Goal: Task Accomplishment & Management: Complete application form

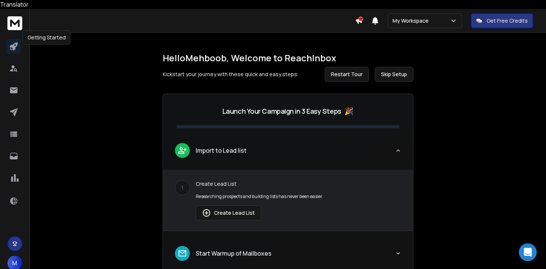
click at [216, 180] on p "Create Lead List" at bounding box center [298, 183] width 205 height 7
click at [243, 52] on h1 "Hello Mehboob , Welcome to ReachInbox" at bounding box center [288, 58] width 250 height 12
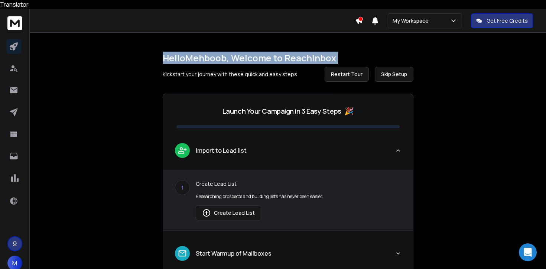
click at [243, 52] on h1 "Hello Mehboob , Welcome to ReachInbox" at bounding box center [288, 58] width 250 height 12
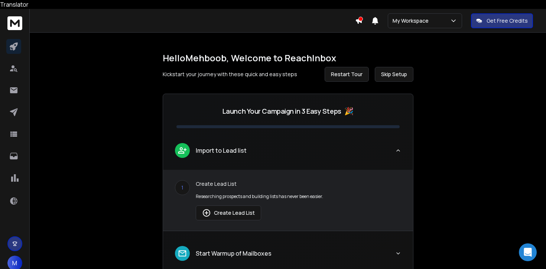
click at [142, 113] on div "Hello Mehboob , Welcome to ReachInbox Kickstart your journey with these quick a…" at bounding box center [288, 183] width 492 height 286
click at [440, 17] on div "My Workspace" at bounding box center [424, 20] width 65 height 7
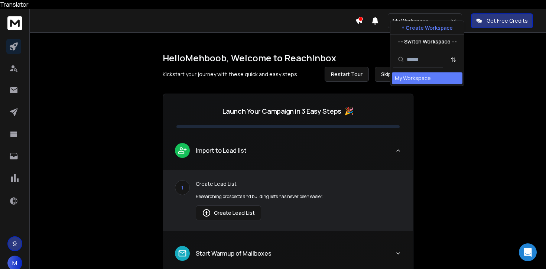
click at [253, 52] on h1 "Hello Mehboob , Welcome to ReachInbox" at bounding box center [288, 58] width 250 height 12
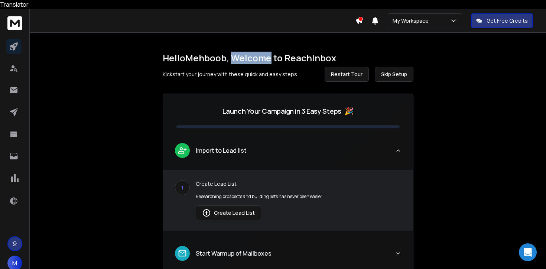
click at [253, 52] on h1 "Hello Mehboob , Welcome to ReachInbox" at bounding box center [288, 58] width 250 height 12
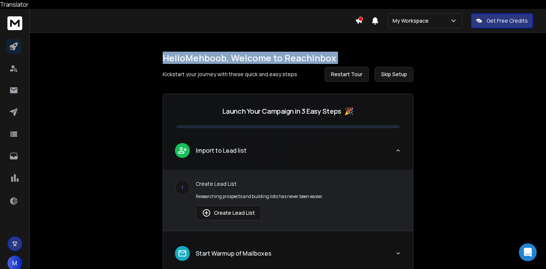
click at [253, 52] on h1 "Hello Mehboob , Welcome to ReachInbox" at bounding box center [288, 58] width 250 height 12
click at [431, 17] on p "My Workspace" at bounding box center [411, 20] width 39 height 7
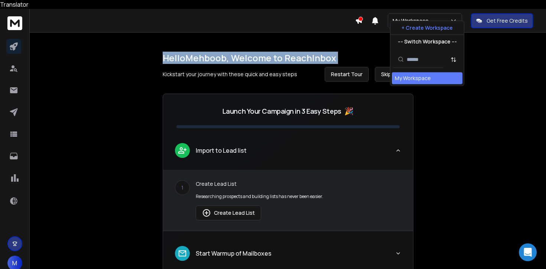
click at [270, 56] on div "Hello Mehboob , Welcome to ReachInbox Kickstart your journey with these quick a…" at bounding box center [288, 68] width 250 height 33
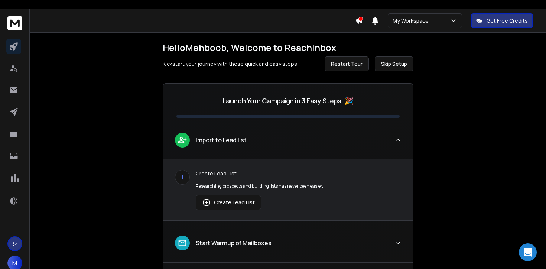
scroll to position [3, 0]
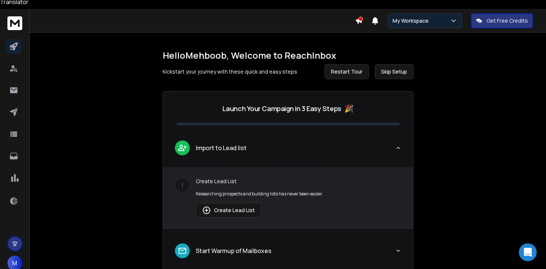
click at [457, 16] on button "My Workspace" at bounding box center [424, 20] width 74 height 15
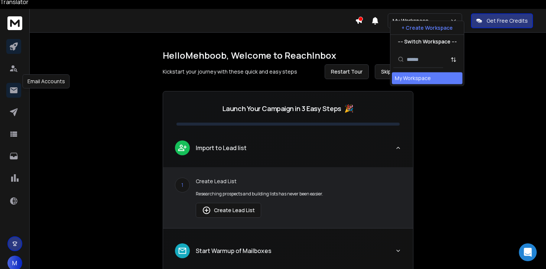
click at [12, 87] on icon at bounding box center [13, 90] width 7 height 6
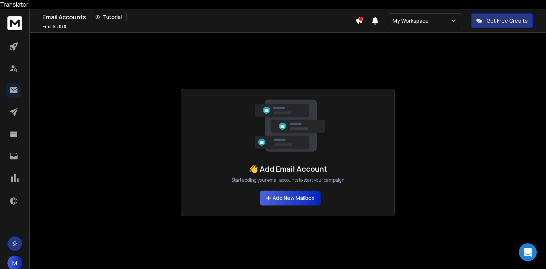
click at [277, 190] on button "Add New Mailbox" at bounding box center [290, 197] width 60 height 15
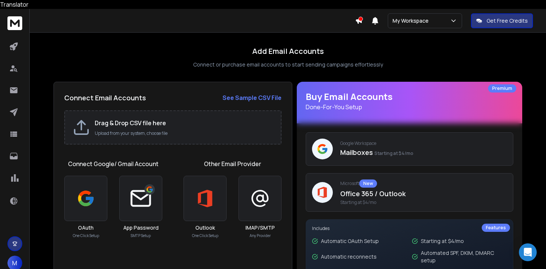
click at [78, 196] on icon at bounding box center [85, 198] width 19 height 22
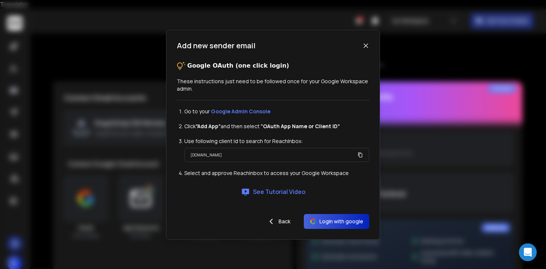
click at [222, 155] on p "549360251880-maeh4okn7btu9cjtf0l2bt1t5b22sbf8.apps.googleusercontent.com" at bounding box center [205, 154] width 31 height 7
drag, startPoint x: 199, startPoint y: 126, endPoint x: 220, endPoint y: 126, distance: 21.2
click at [220, 126] on strong "”Add App”" at bounding box center [208, 125] width 25 height 7
drag, startPoint x: 233, startPoint y: 126, endPoint x: 274, endPoint y: 126, distance: 41.2
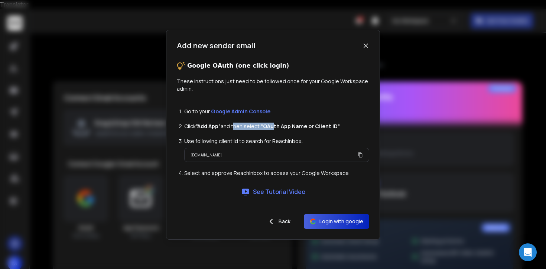
click at [274, 126] on li "Click ”Add App” and then select “OAuth App Name or Client ID”" at bounding box center [276, 125] width 185 height 7
click at [274, 126] on strong "“OAuth App Name or Client ID”" at bounding box center [300, 125] width 79 height 7
click at [359, 155] on icon at bounding box center [360, 154] width 4 height 5
drag, startPoint x: 198, startPoint y: 128, endPoint x: 226, endPoint y: 128, distance: 28.6
click at [227, 128] on li "Click ”Add App” and then select “OAuth App Name or Client ID”" at bounding box center [276, 125] width 185 height 7
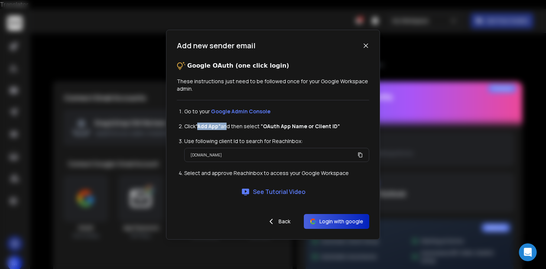
click at [226, 128] on li "Click ”Add App” and then select “OAuth App Name or Client ID”" at bounding box center [276, 125] width 185 height 7
click at [209, 85] on p "These instructions just need to be followed once for your Google Workspace admi…" at bounding box center [273, 85] width 192 height 15
drag, startPoint x: 198, startPoint y: 127, endPoint x: 286, endPoint y: 125, distance: 87.6
click at [286, 125] on li "Click ”Add App” and then select “OAuth App Name or Client ID”" at bounding box center [276, 125] width 185 height 7
click at [286, 125] on strong "“OAuth App Name or Client ID”" at bounding box center [300, 125] width 79 height 7
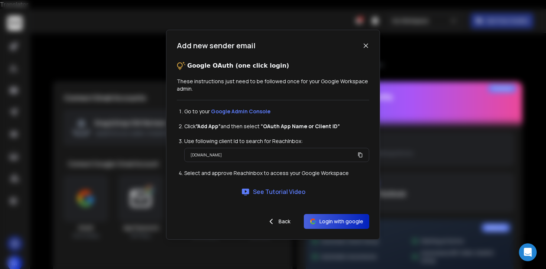
click at [196, 143] on li "Use following client Id to search for ReachInbox:" at bounding box center [276, 140] width 185 height 7
click at [360, 156] on icon at bounding box center [359, 154] width 5 height 5
click at [330, 223] on button "Login with google" at bounding box center [336, 221] width 65 height 15
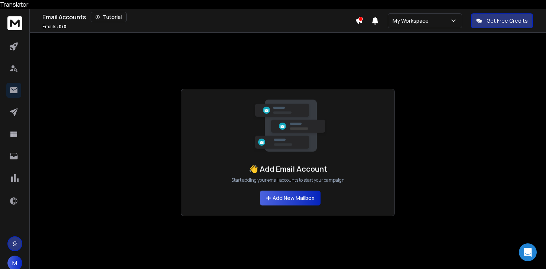
click at [288, 190] on button "Add New Mailbox" at bounding box center [290, 197] width 60 height 15
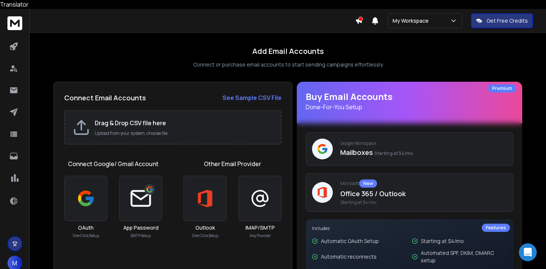
click at [85, 198] on icon at bounding box center [85, 198] width 19 height 22
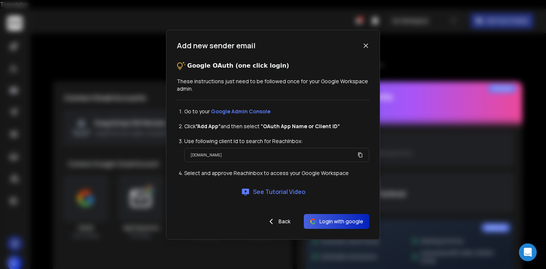
click at [280, 190] on link "See Tutorial Video" at bounding box center [273, 191] width 64 height 9
click at [361, 156] on icon at bounding box center [360, 154] width 4 height 5
click at [343, 223] on button "Login with google" at bounding box center [336, 221] width 65 height 15
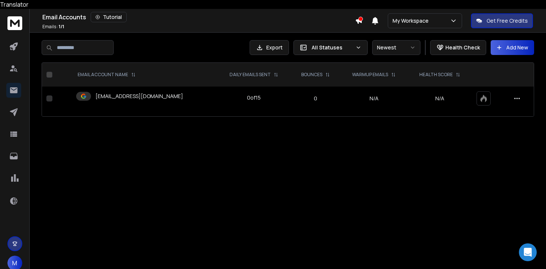
click at [514, 40] on button "Add New" at bounding box center [511, 47] width 43 height 15
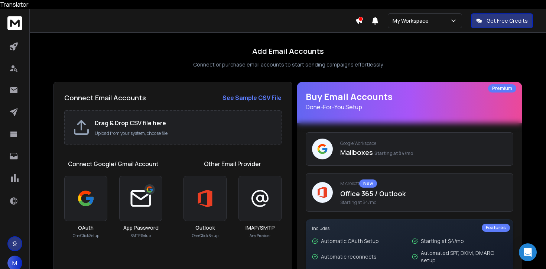
click at [93, 195] on icon at bounding box center [85, 198] width 19 height 22
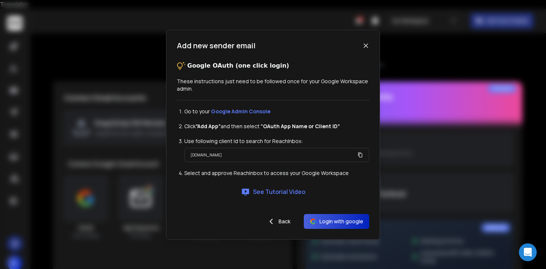
click at [339, 222] on button "Login with google" at bounding box center [336, 221] width 65 height 15
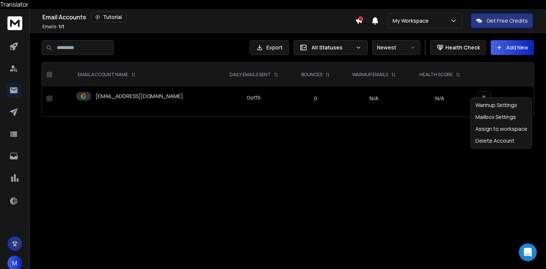
click at [514, 95] on button at bounding box center [516, 98] width 24 height 13
click at [497, 119] on div "Mailbox Settings" at bounding box center [501, 117] width 58 height 12
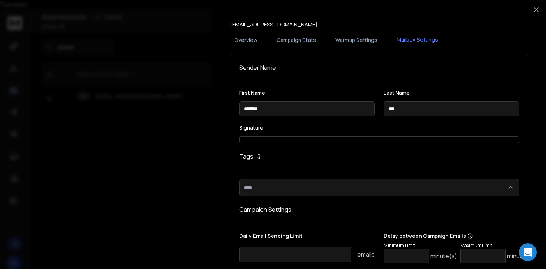
scroll to position [132, 0]
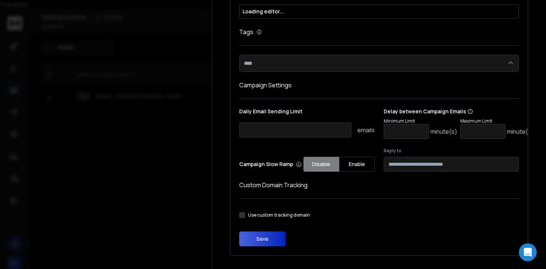
click at [175, 162] on div at bounding box center [273, 134] width 546 height 269
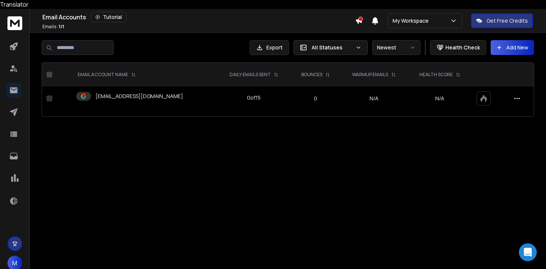
click at [409, 43] on button "Newest" at bounding box center [396, 47] width 48 height 15
click at [364, 145] on div "ReferralStack Unlock AI-powered affiliate growth Lifetime Deals available! Clai…" at bounding box center [273, 143] width 546 height 269
click at [513, 40] on button "Add New" at bounding box center [511, 47] width 43 height 15
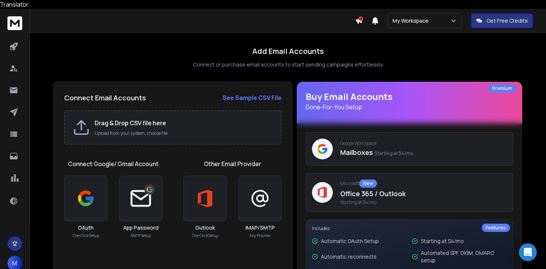
scroll to position [28, 0]
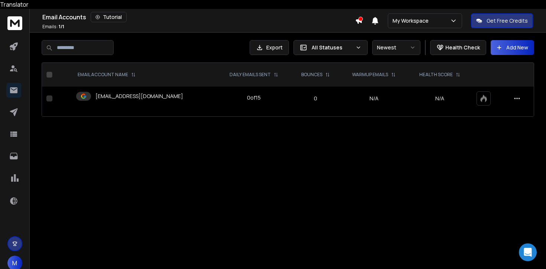
click at [509, 40] on button "Add New" at bounding box center [511, 47] width 43 height 15
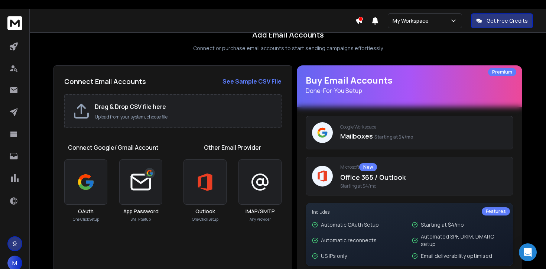
scroll to position [28, 0]
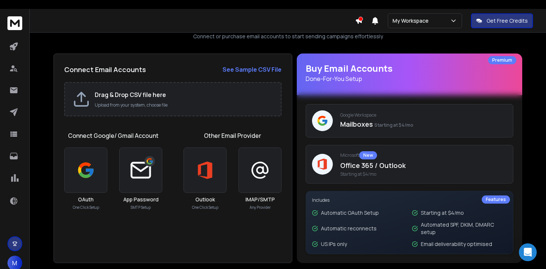
click at [87, 168] on icon at bounding box center [90, 171] width 8 height 7
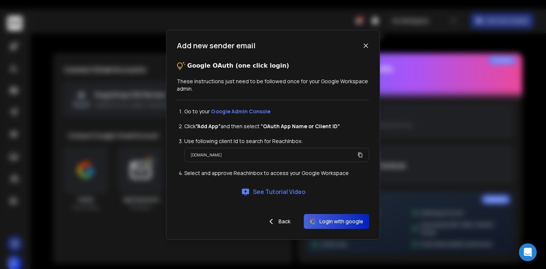
click at [359, 155] on icon at bounding box center [360, 154] width 4 height 5
click at [323, 219] on button "Login with google" at bounding box center [336, 221] width 65 height 15
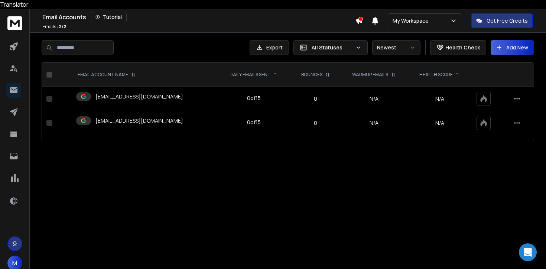
click at [481, 95] on icon at bounding box center [483, 98] width 6 height 7
click at [439, 157] on div "ReferralStack Unlock AI-powered affiliate growth Lifetime Deals available! Clai…" at bounding box center [273, 143] width 546 height 269
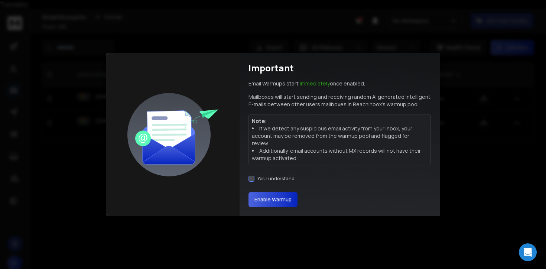
click at [268, 176] on label "Yes, I understand" at bounding box center [275, 179] width 37 height 6
click at [252, 176] on button "Yes, I understand" at bounding box center [251, 179] width 6 height 6
click at [276, 199] on button "Enable Warmup" at bounding box center [272, 199] width 49 height 15
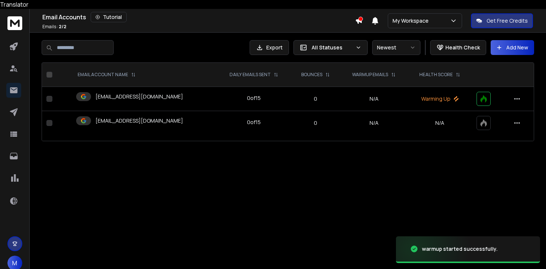
click at [480, 119] on icon at bounding box center [483, 122] width 6 height 7
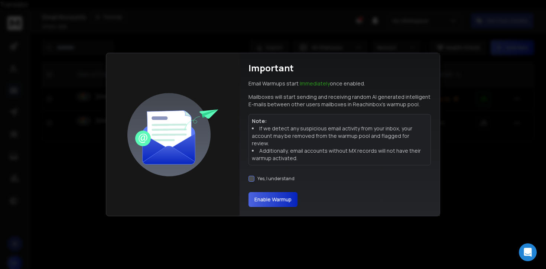
click at [253, 176] on button "Yes, I understand" at bounding box center [251, 179] width 6 height 6
click at [258, 194] on button "Enable Warmup" at bounding box center [272, 199] width 49 height 15
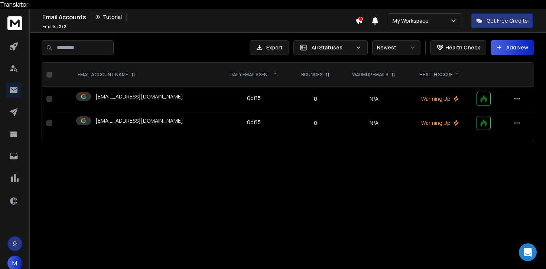
click at [519, 40] on button "Add New" at bounding box center [511, 47] width 43 height 15
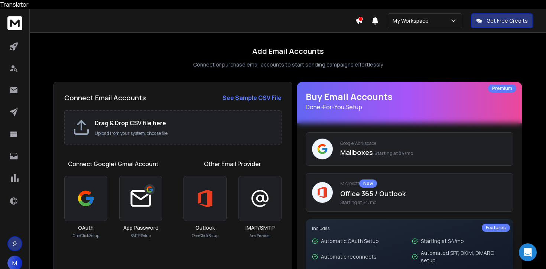
click at [85, 187] on icon at bounding box center [85, 198] width 19 height 22
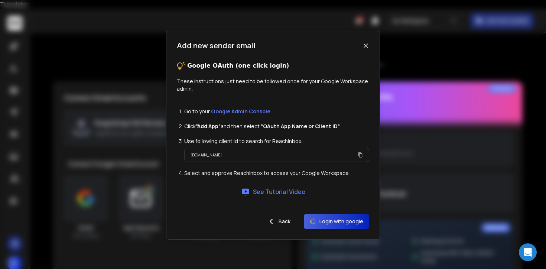
click at [327, 222] on button "Login with google" at bounding box center [336, 221] width 65 height 15
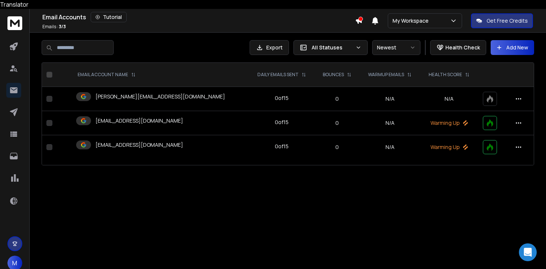
click at [486, 95] on icon at bounding box center [489, 98] width 7 height 7
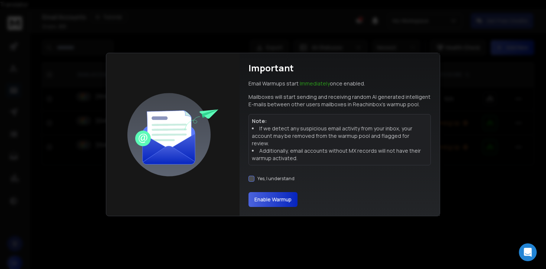
click at [257, 176] on label "Yes, I understand" at bounding box center [275, 179] width 37 height 6
click at [254, 176] on div "Yes, I understand" at bounding box center [271, 179] width 46 height 6
click at [254, 177] on div "Yes, I understand" at bounding box center [271, 179] width 46 height 6
click at [268, 177] on label "Yes, I understand" at bounding box center [275, 179] width 37 height 6
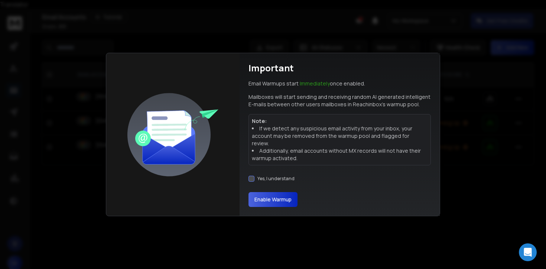
click at [314, 168] on div "Important Email Warmups start Immediately once enabled. Mailboxes will start se…" at bounding box center [339, 134] width 200 height 163
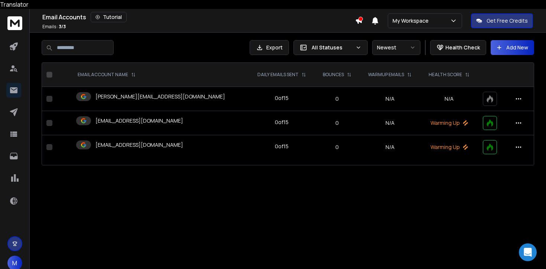
click at [484, 94] on div at bounding box center [489, 99] width 14 height 14
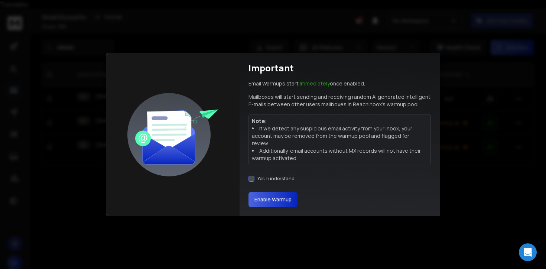
click at [274, 177] on label "Yes, I understand" at bounding box center [275, 179] width 37 height 6
click at [252, 176] on button "Yes, I understand" at bounding box center [251, 179] width 6 height 6
click at [259, 193] on button "Enable Warmup" at bounding box center [272, 199] width 49 height 15
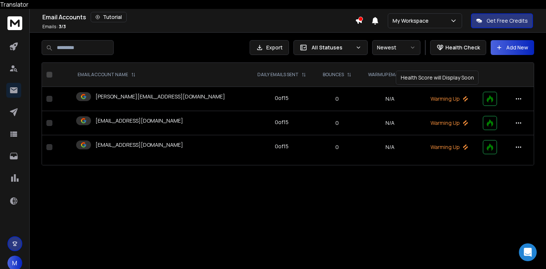
click at [438, 95] on p "Warming Up" at bounding box center [448, 98] width 49 height 7
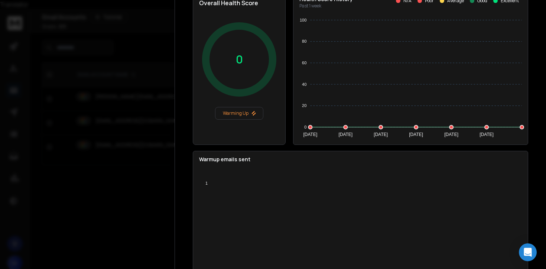
scroll to position [320, 0]
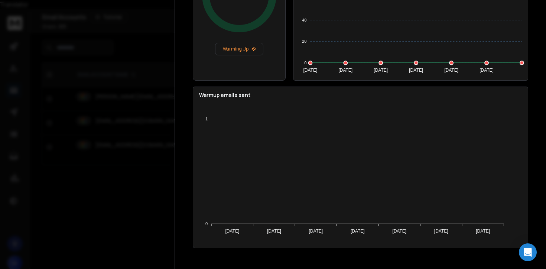
click at [129, 120] on div at bounding box center [273, 134] width 546 height 269
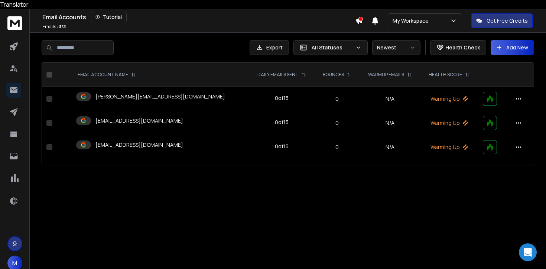
click at [255, 169] on div "ReferralStack Unlock AI-powered affiliate growth Lifetime Deals available! Clai…" at bounding box center [273, 143] width 546 height 269
click at [470, 44] on p "Health Check" at bounding box center [462, 47] width 35 height 7
click at [15, 42] on icon at bounding box center [14, 46] width 8 height 8
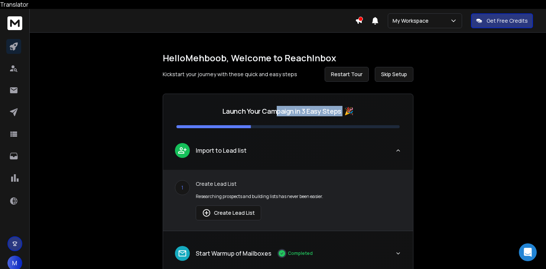
drag, startPoint x: 275, startPoint y: 102, endPoint x: 348, endPoint y: 96, distance: 73.3
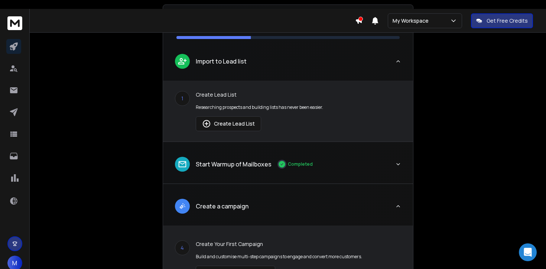
scroll to position [86, 0]
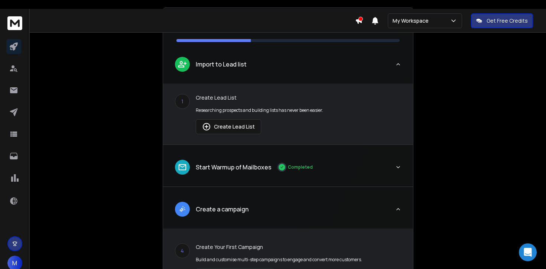
click at [315, 158] on button "Start Warmup of Mailboxes Completed" at bounding box center [288, 170] width 250 height 33
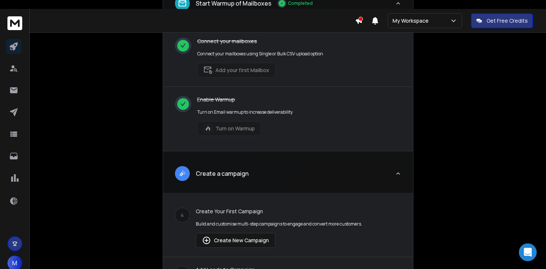
scroll to position [251, 0]
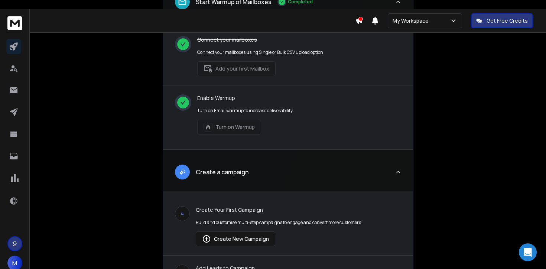
click at [254, 164] on button "Create a campaign" at bounding box center [288, 174] width 250 height 33
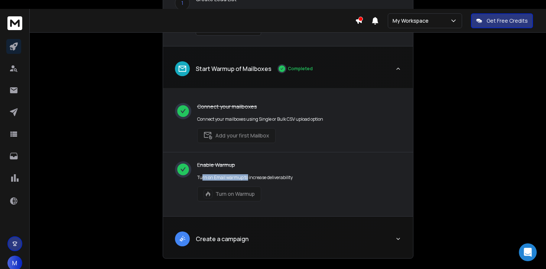
drag, startPoint x: 202, startPoint y: 168, endPoint x: 246, endPoint y: 166, distance: 44.6
click at [247, 174] on p "Turn on Email warmup to increase deliverability" at bounding box center [244, 177] width 95 height 6
click at [246, 174] on p "Turn on Email warmup to increase deliverability" at bounding box center [244, 177] width 95 height 6
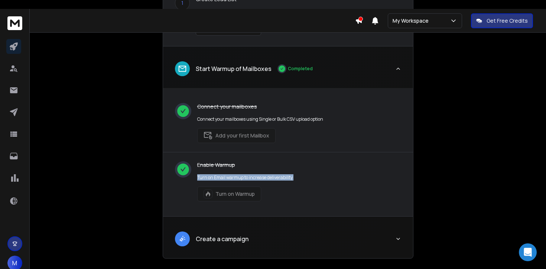
click at [246, 174] on p "Turn on Email warmup to increase deliverability" at bounding box center [244, 177] width 95 height 6
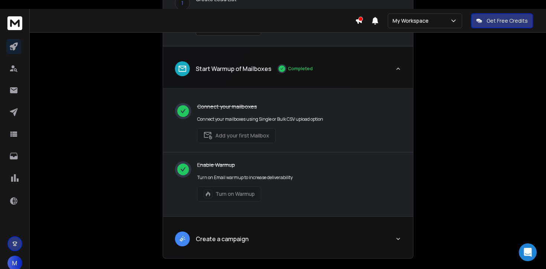
click at [242, 174] on p "Turn on Email warmup to increase deliverability" at bounding box center [244, 177] width 95 height 6
click at [246, 128] on div "Connect your mailboxes Connect your mailboxes using Single or Bulk CSV upload o…" at bounding box center [260, 123] width 126 height 40
drag, startPoint x: 205, startPoint y: 168, endPoint x: 220, endPoint y: 168, distance: 14.8
click at [220, 174] on p "Turn on Email warmup to increase deliverability" at bounding box center [244, 177] width 95 height 6
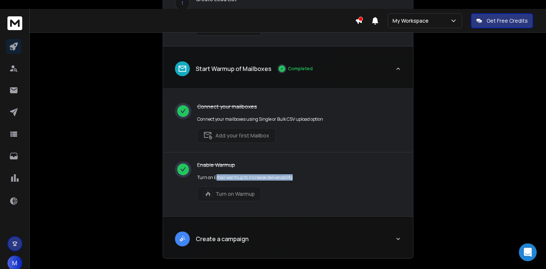
drag, startPoint x: 216, startPoint y: 166, endPoint x: 297, endPoint y: 172, distance: 81.9
click at [297, 172] on div "Enable Warmup Turn on Email warmup to increase deliverability Turn on Warmup" at bounding box center [288, 181] width 250 height 40
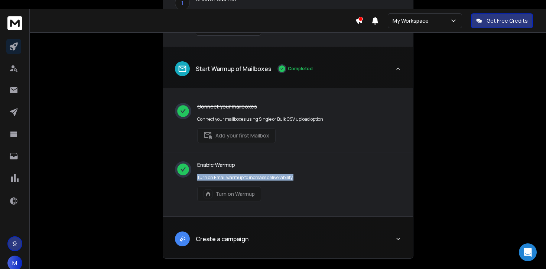
click at [300, 170] on div "Enable Warmup Turn on Email warmup to increase deliverability Turn on Warmup" at bounding box center [288, 181] width 250 height 40
click at [300, 168] on div "Enable Warmup Turn on Email warmup to increase deliverability Turn on Warmup" at bounding box center [288, 181] width 250 height 40
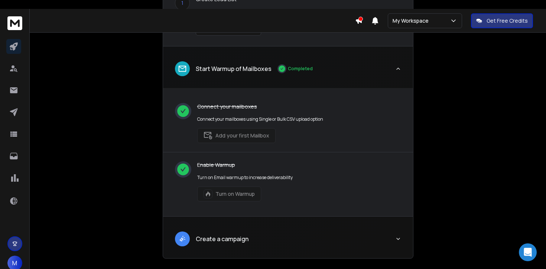
click at [300, 168] on div "Enable Warmup Turn on Email warmup to increase deliverability Turn on Warmup" at bounding box center [288, 181] width 250 height 40
click at [265, 232] on button "Create a campaign" at bounding box center [288, 241] width 250 height 33
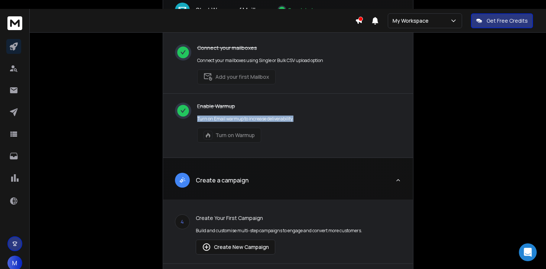
scroll to position [328, 0]
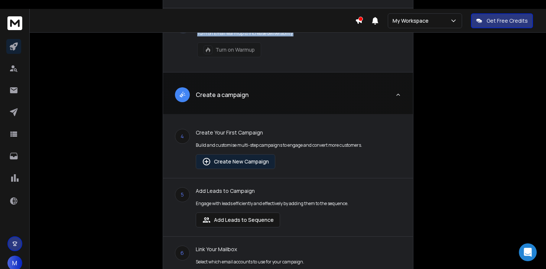
click at [238, 154] on button "Create New Campaign" at bounding box center [235, 161] width 79 height 15
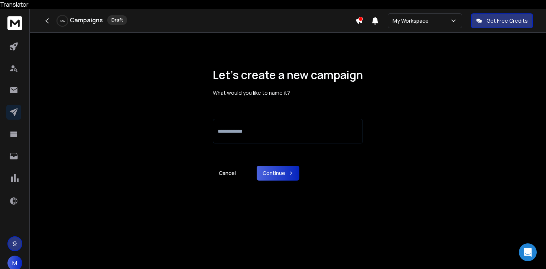
click at [280, 121] on input at bounding box center [288, 131] width 150 height 24
click at [261, 121] on input at bounding box center [288, 131] width 150 height 24
type input "********"
click at [282, 166] on button "Continue" at bounding box center [277, 173] width 43 height 15
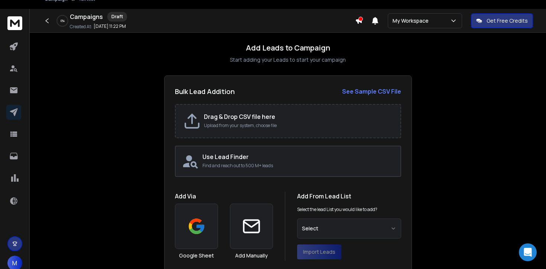
scroll to position [51, 0]
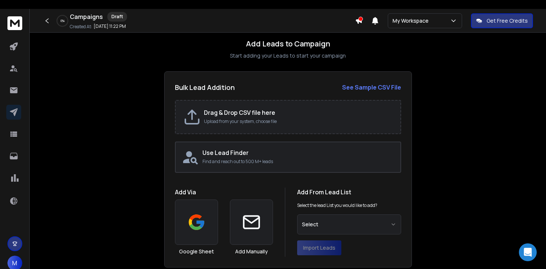
click at [383, 83] on strong "See Sample CSV File" at bounding box center [371, 87] width 59 height 8
click at [266, 108] on h2 "Drag & Drop CSV file here" at bounding box center [298, 112] width 189 height 9
type input "**********"
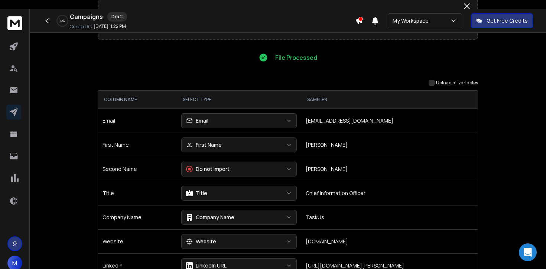
scroll to position [63, 0]
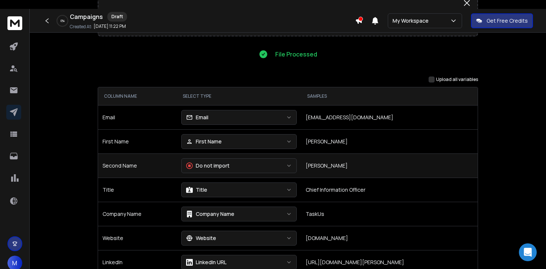
click at [242, 158] on button "Do not import" at bounding box center [238, 165] width 115 height 15
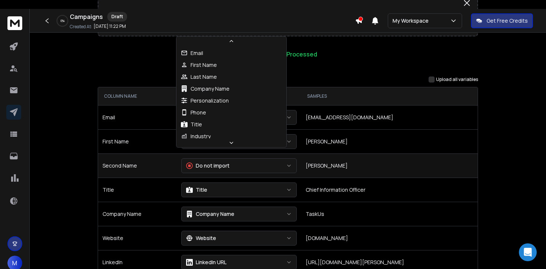
scroll to position [75, 0]
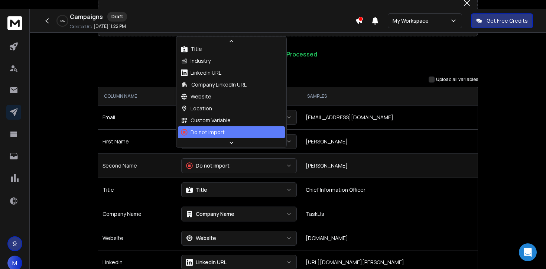
click at [167, 160] on td "Second Name" at bounding box center [137, 165] width 79 height 24
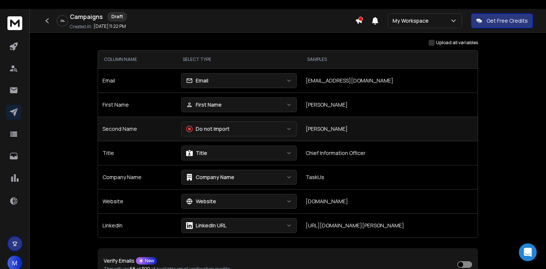
scroll to position [107, 0]
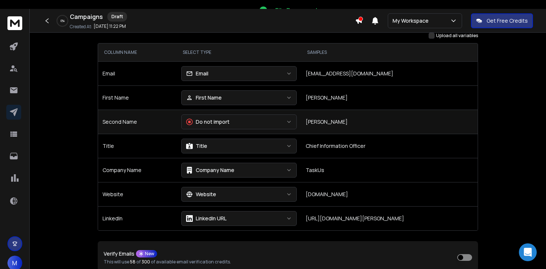
click at [321, 112] on td "[PERSON_NAME]" at bounding box center [389, 121] width 176 height 24
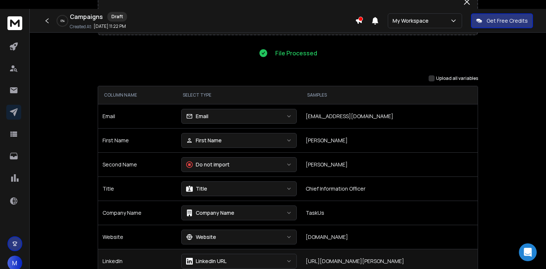
scroll to position [63, 0]
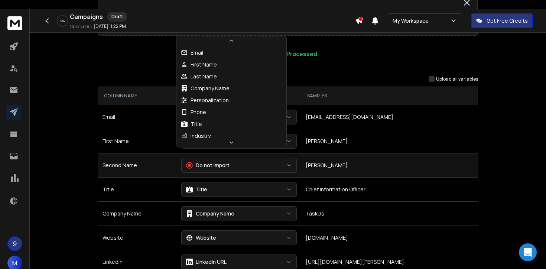
click at [236, 158] on button "Do not import" at bounding box center [238, 165] width 115 height 15
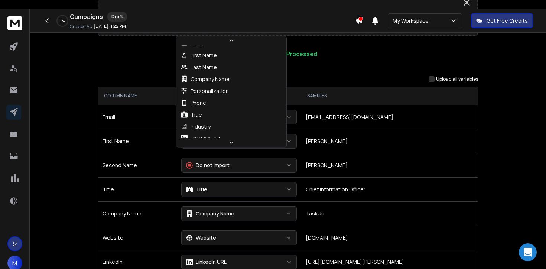
scroll to position [0, 0]
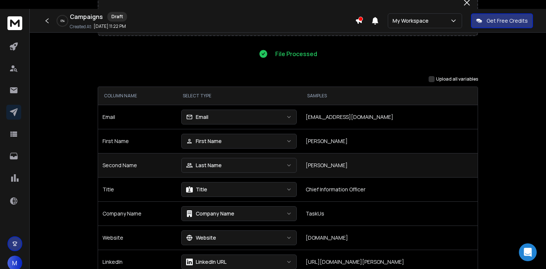
click at [154, 153] on td "Second Name" at bounding box center [137, 165] width 79 height 24
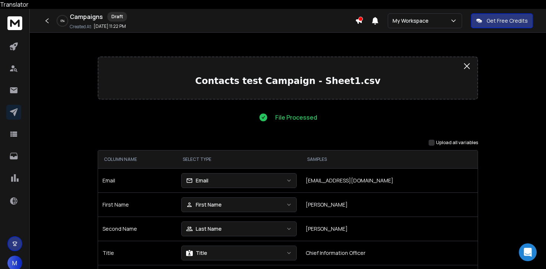
click at [434, 140] on button "Upload all variables" at bounding box center [431, 143] width 6 height 6
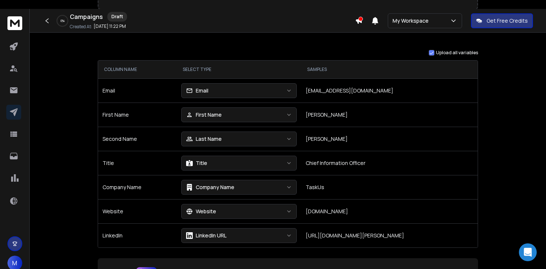
scroll to position [171, 0]
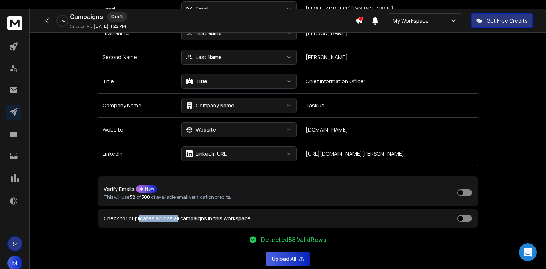
drag, startPoint x: 139, startPoint y: 209, endPoint x: 176, endPoint y: 209, distance: 36.4
click at [176, 216] on label "Check for duplicates across all campaigns in this workspace" at bounding box center [177, 218] width 147 height 5
click at [285, 251] on button "Upload All" at bounding box center [288, 258] width 44 height 15
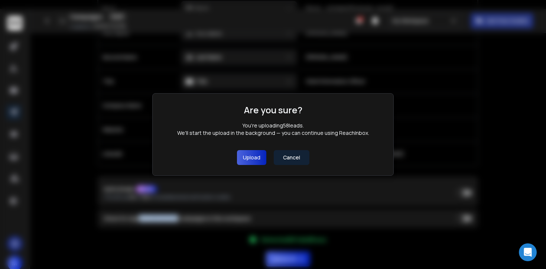
click at [253, 160] on button "Upload" at bounding box center [251, 157] width 29 height 15
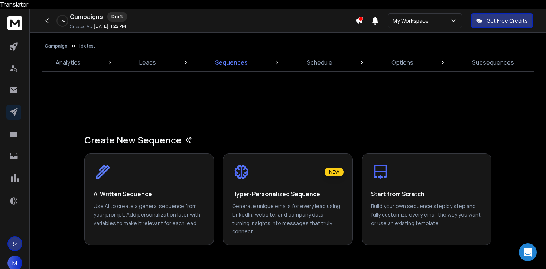
click at [419, 176] on div "Start from Scratch Build your own sequence step by step and fully customize eve…" at bounding box center [426, 199] width 129 height 91
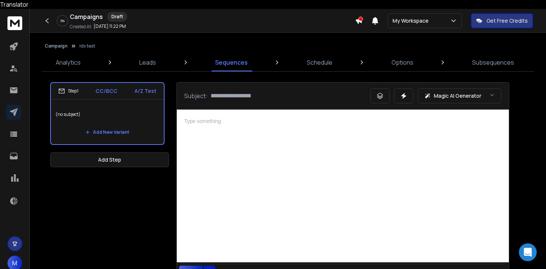
click at [255, 147] on div at bounding box center [343, 185] width 332 height 153
click at [228, 91] on input at bounding box center [286, 95] width 152 height 9
click at [13, 42] on icon at bounding box center [13, 46] width 9 height 9
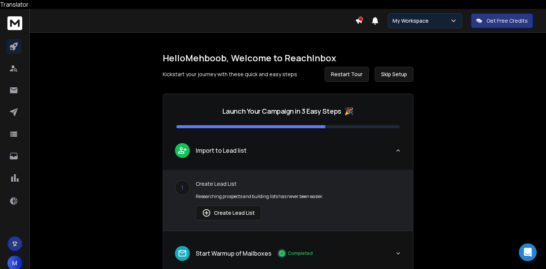
click at [426, 17] on p "My Workspace" at bounding box center [411, 20] width 39 height 7
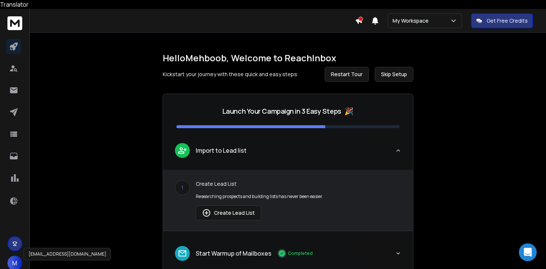
click at [14, 255] on span "M" at bounding box center [14, 262] width 15 height 15
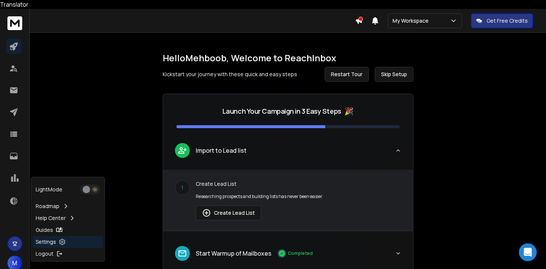
click at [50, 240] on p "Settings" at bounding box center [46, 241] width 20 height 7
